Goal: Task Accomplishment & Management: Manage account settings

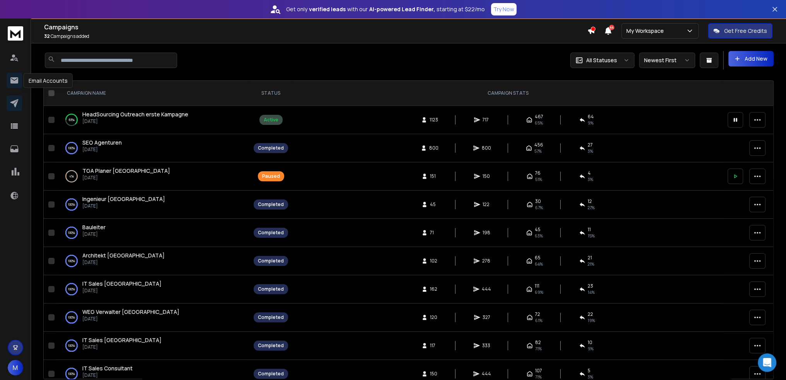
click at [14, 80] on icon at bounding box center [14, 80] width 9 height 9
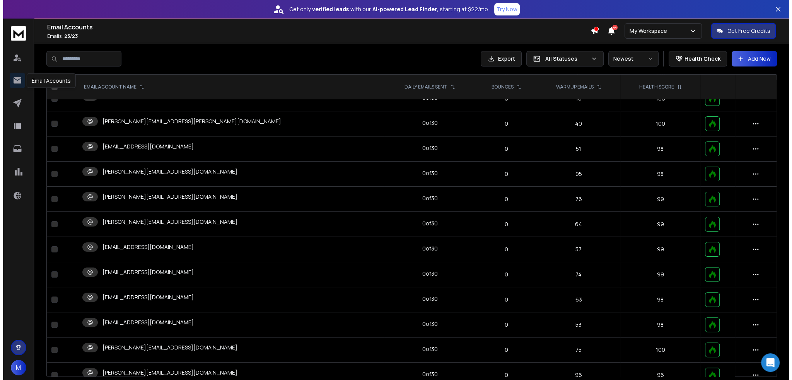
scroll to position [305, 0]
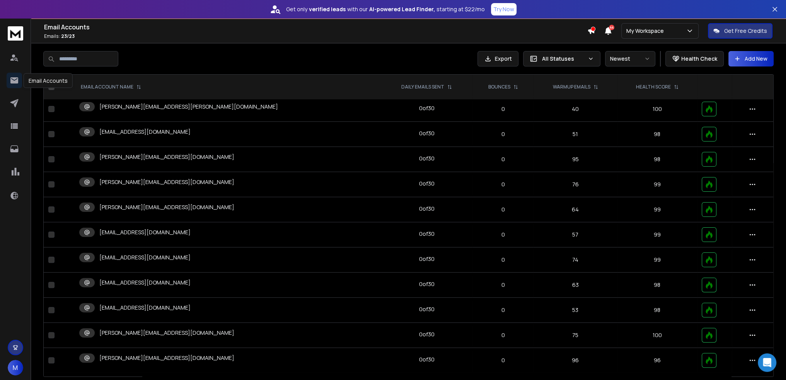
click at [149, 306] on p "[EMAIL_ADDRESS][DOMAIN_NAME]" at bounding box center [144, 308] width 91 height 8
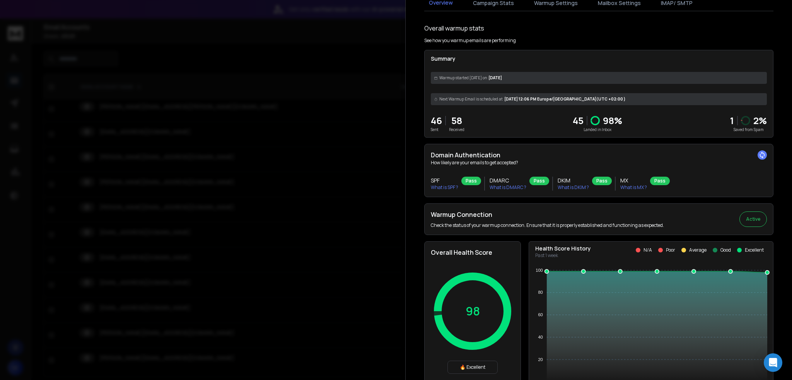
scroll to position [0, 0]
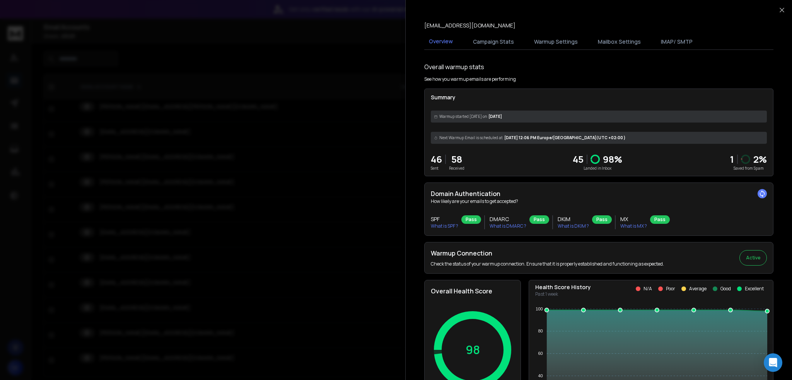
click at [549, 39] on button "Warmup Settings" at bounding box center [555, 41] width 53 height 17
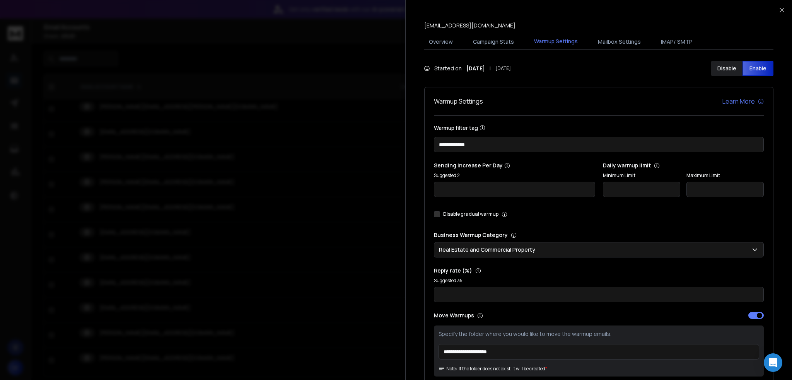
click at [502, 40] on button "Campaign Stats" at bounding box center [493, 41] width 50 height 17
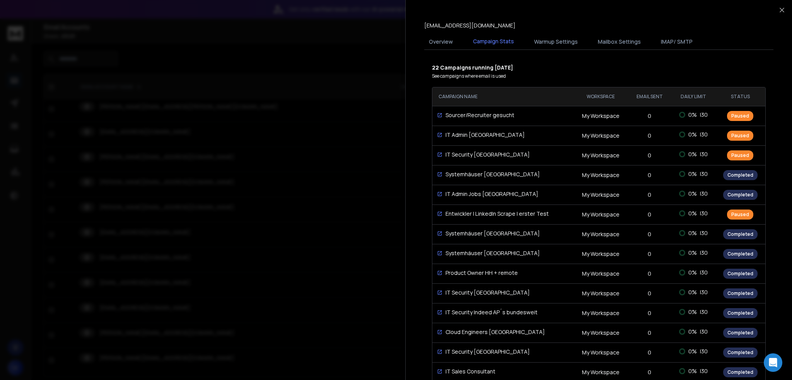
click at [442, 39] on button "Overview" at bounding box center [440, 41] width 33 height 17
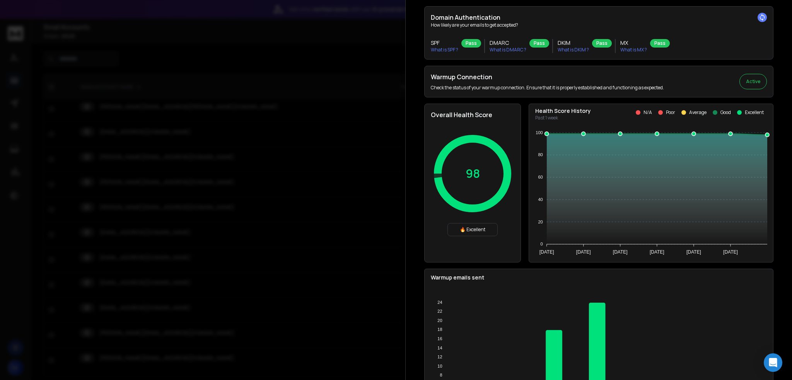
scroll to position [254, 0]
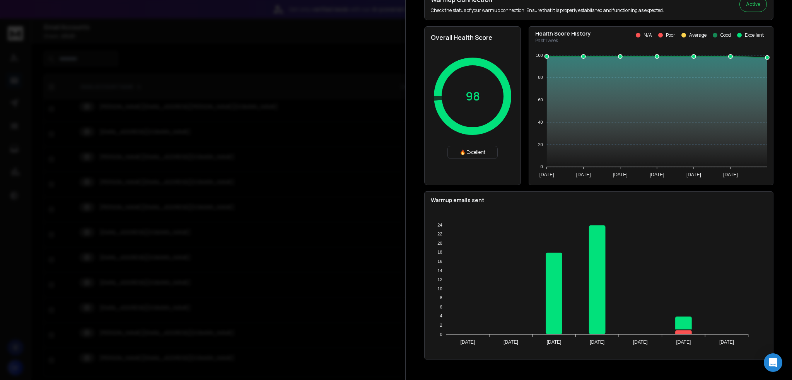
click at [306, 276] on div at bounding box center [396, 190] width 792 height 380
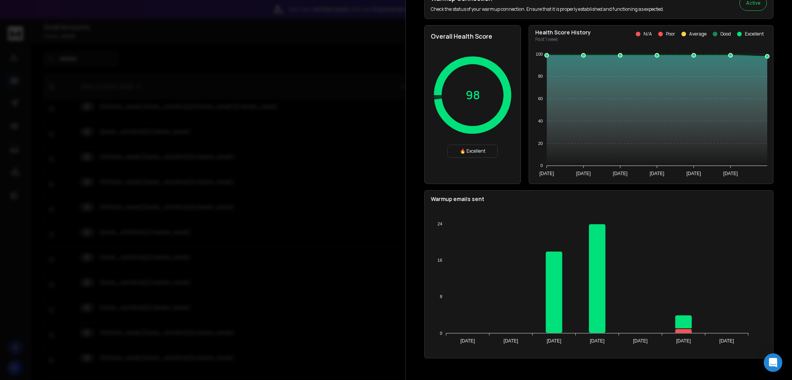
scroll to position [232, 0]
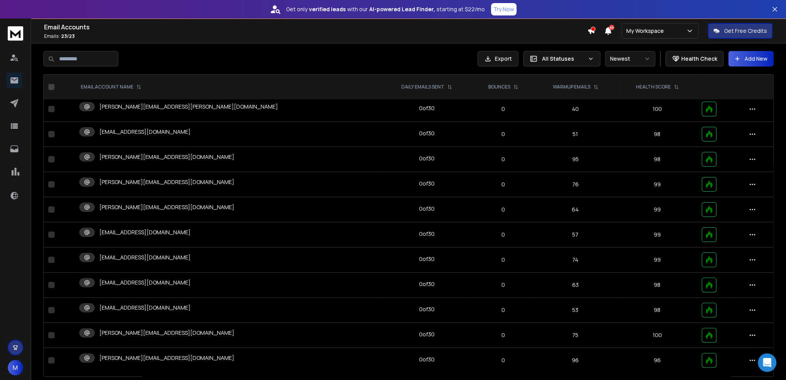
click at [142, 157] on p "[PERSON_NAME][EMAIL_ADDRESS][DOMAIN_NAME]" at bounding box center [166, 157] width 135 height 8
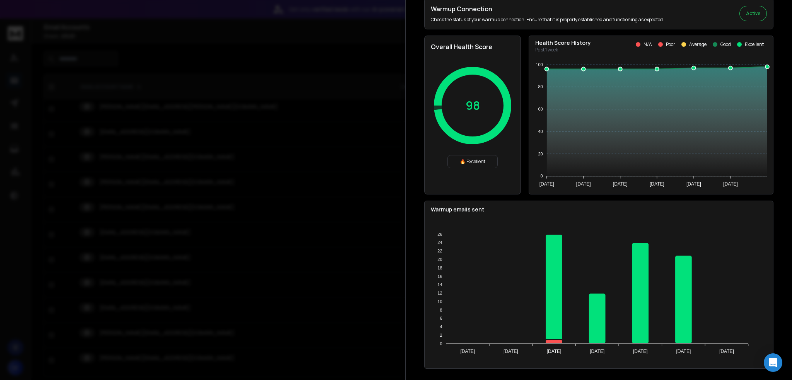
scroll to position [254, 0]
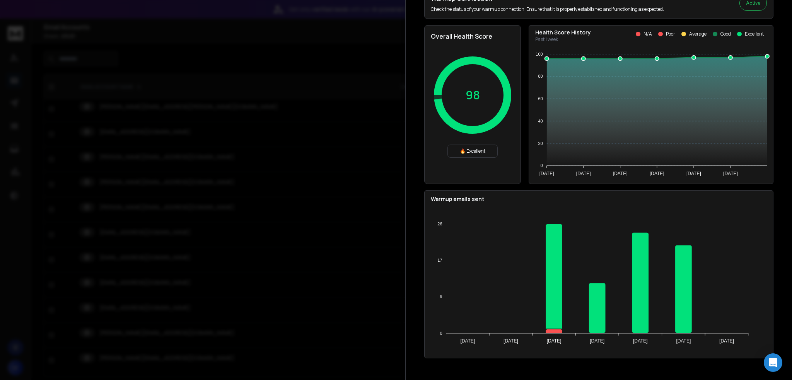
click at [287, 181] on div at bounding box center [396, 190] width 792 height 380
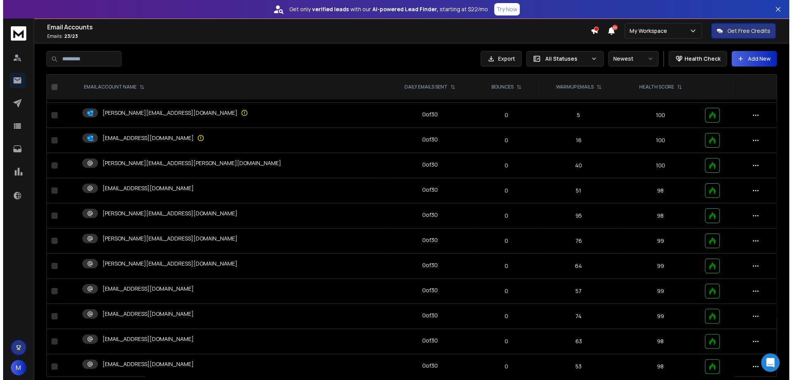
scroll to position [227, 0]
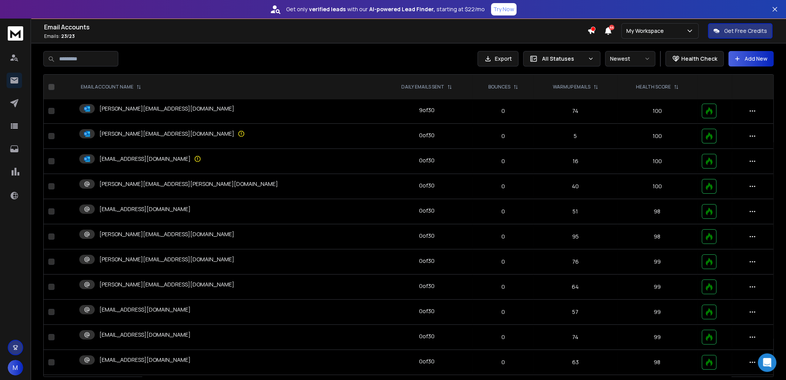
click at [146, 182] on p "[PERSON_NAME][EMAIL_ADDRESS][PERSON_NAME][DOMAIN_NAME]" at bounding box center [188, 184] width 179 height 8
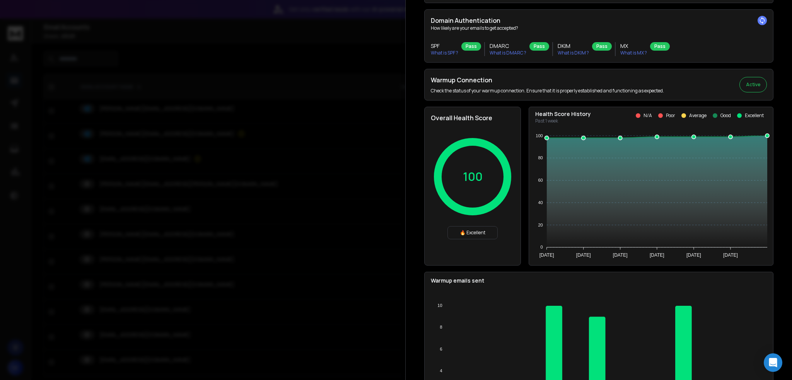
scroll to position [254, 0]
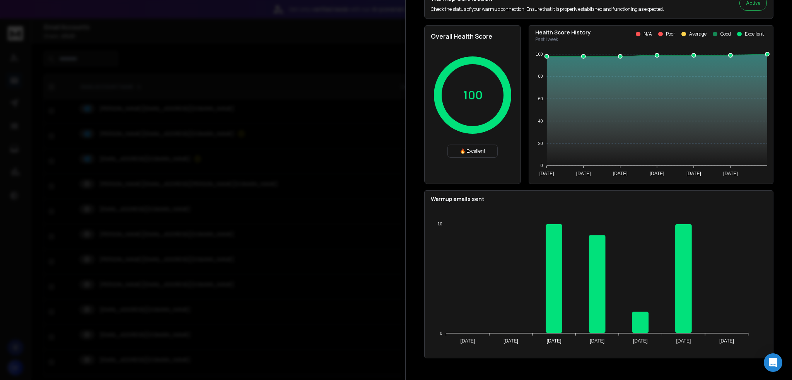
click at [261, 217] on div at bounding box center [396, 190] width 792 height 380
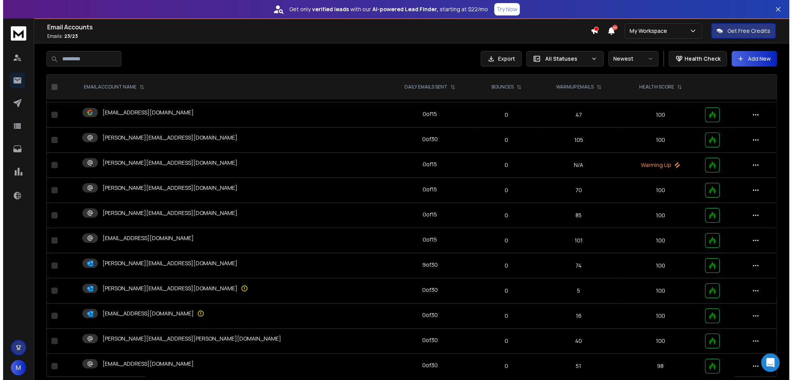
scroll to position [34, 0]
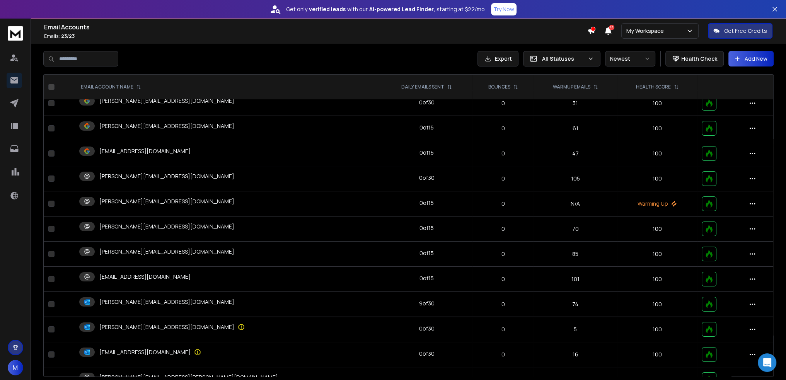
click at [158, 225] on p "[PERSON_NAME][EMAIL_ADDRESS][DOMAIN_NAME]" at bounding box center [166, 227] width 135 height 8
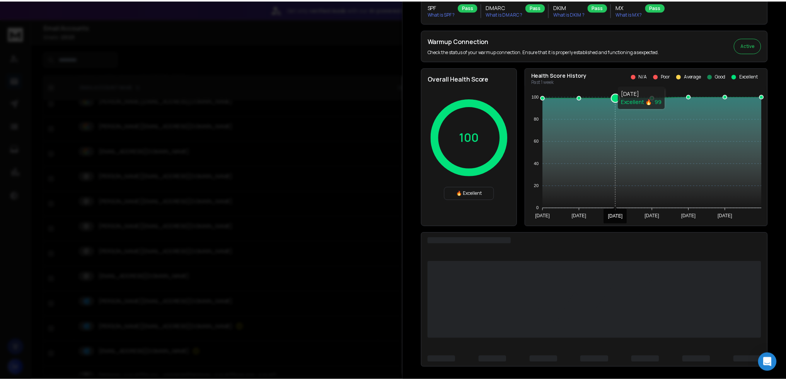
scroll to position [221, 0]
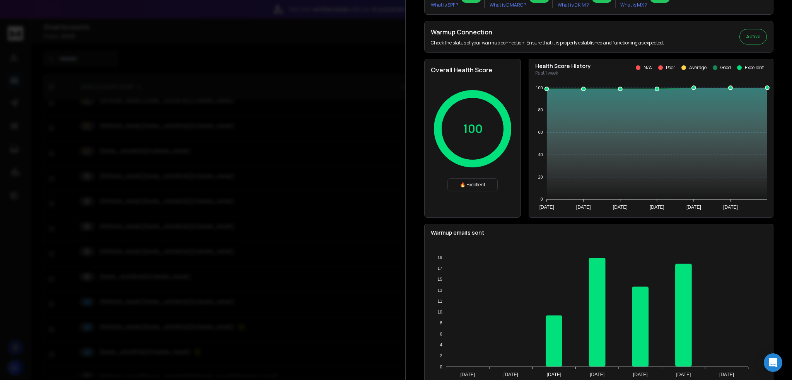
click at [307, 204] on div at bounding box center [396, 190] width 792 height 380
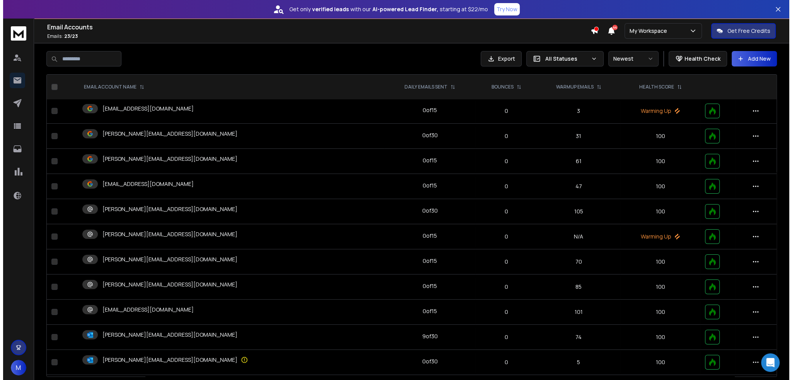
scroll to position [0, 0]
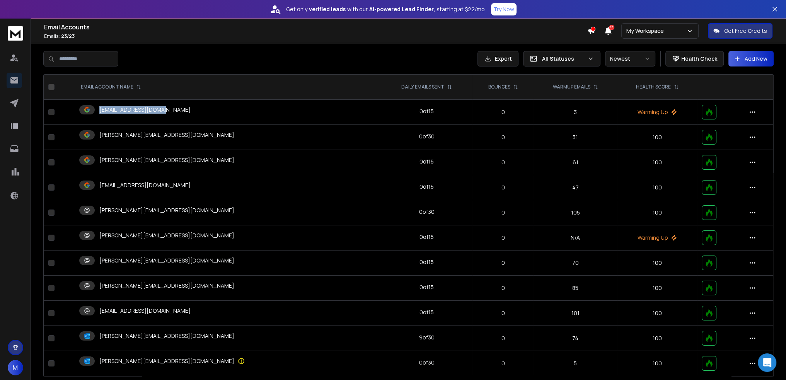
drag, startPoint x: 175, startPoint y: 111, endPoint x: 100, endPoint y: 111, distance: 75.0
click at [100, 111] on div "[EMAIL_ADDRESS][DOMAIN_NAME]" at bounding box center [227, 109] width 297 height 9
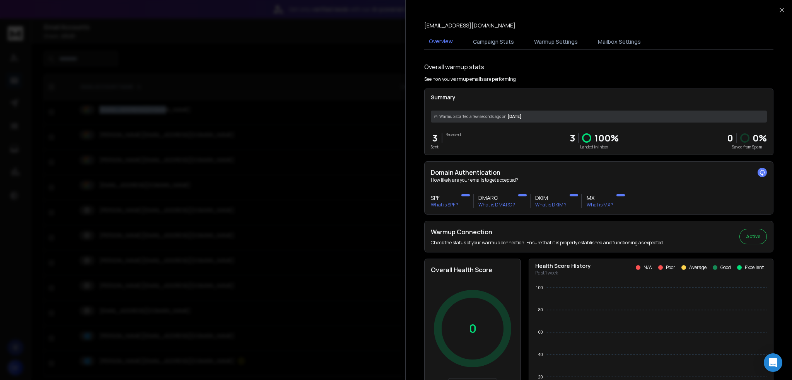
copy p "[EMAIL_ADDRESS][DOMAIN_NAME]"
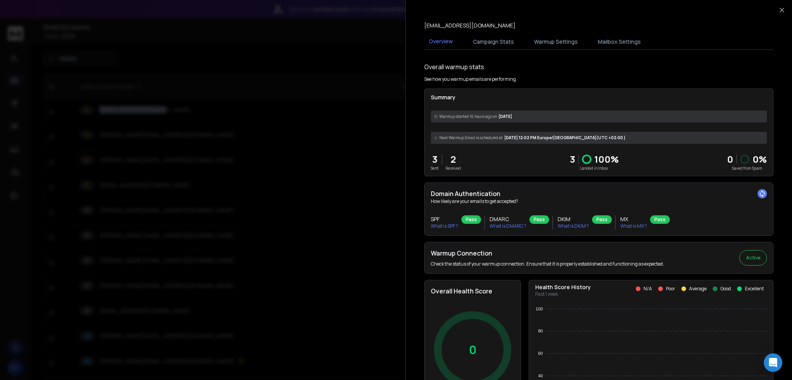
click at [353, 141] on div at bounding box center [396, 190] width 792 height 380
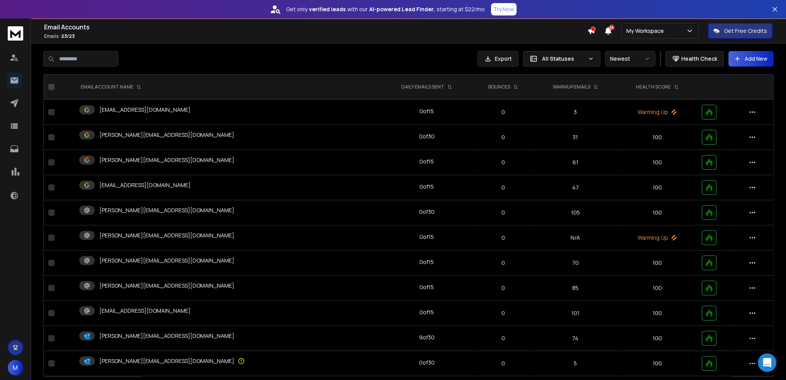
click at [150, 136] on p "[PERSON_NAME][EMAIL_ADDRESS][DOMAIN_NAME]" at bounding box center [166, 135] width 135 height 8
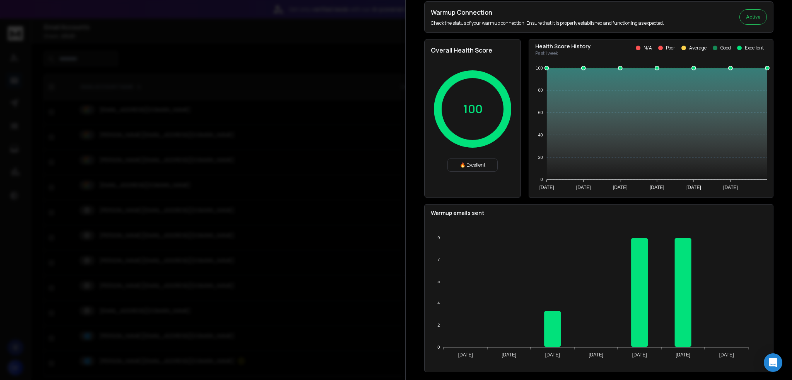
scroll to position [254, 0]
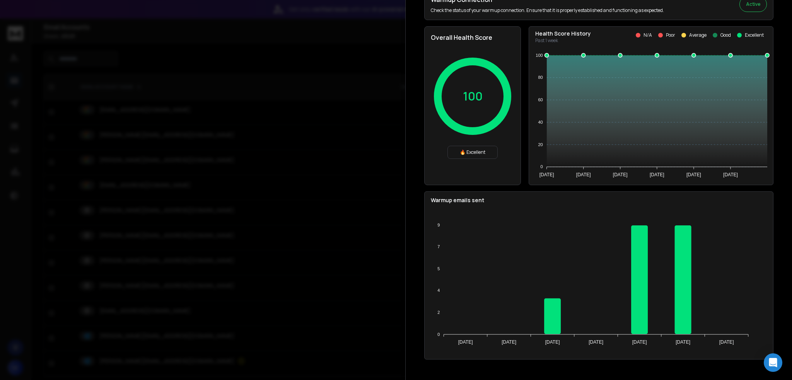
click at [306, 192] on div at bounding box center [396, 190] width 792 height 380
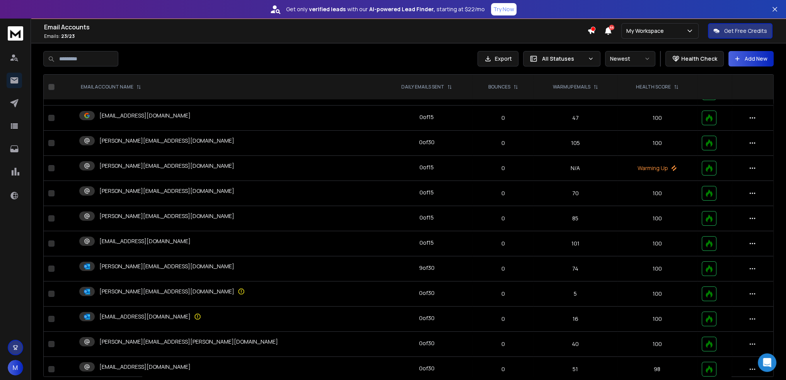
scroll to position [0, 0]
